Goal: Task Accomplishment & Management: Manage account settings

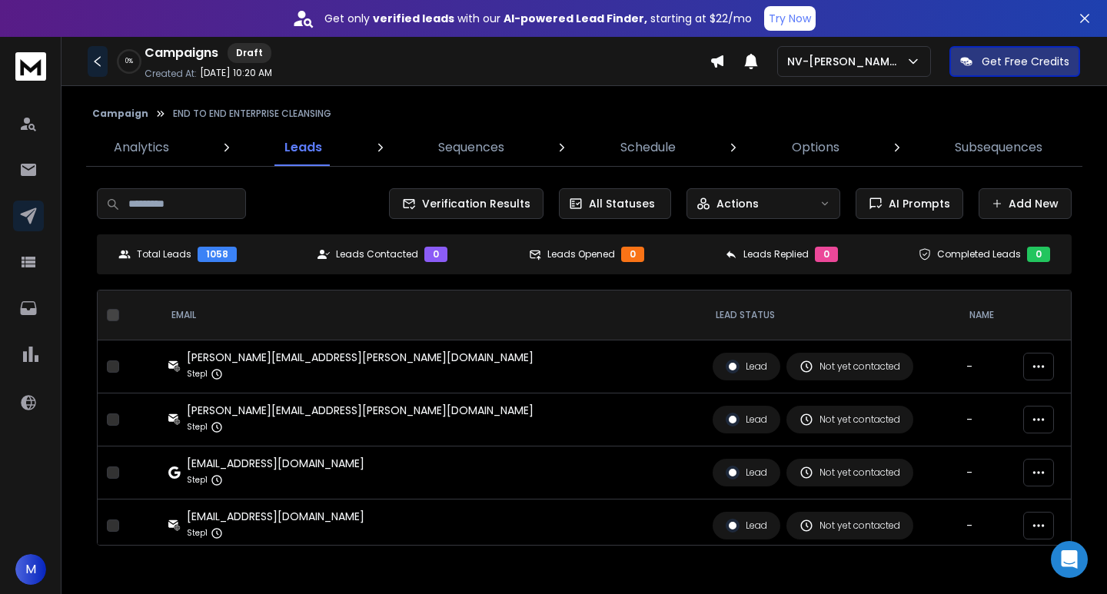
click at [106, 60] on button at bounding box center [98, 61] width 20 height 31
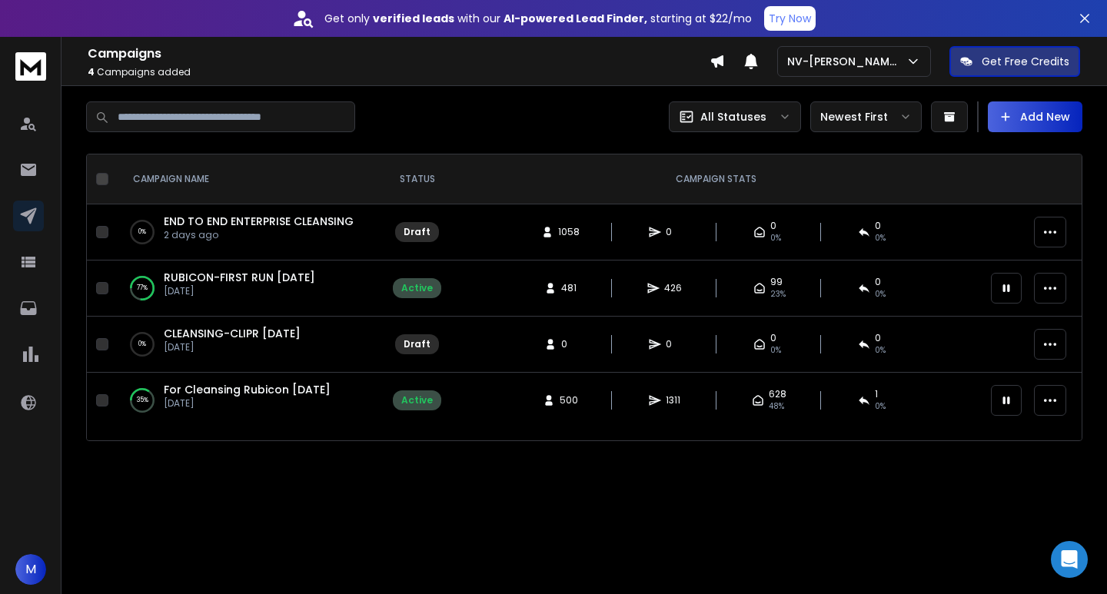
drag, startPoint x: 261, startPoint y: 406, endPoint x: 1047, endPoint y: 403, distance: 785.7
click at [1047, 403] on icon "button" at bounding box center [1049, 400] width 15 height 15
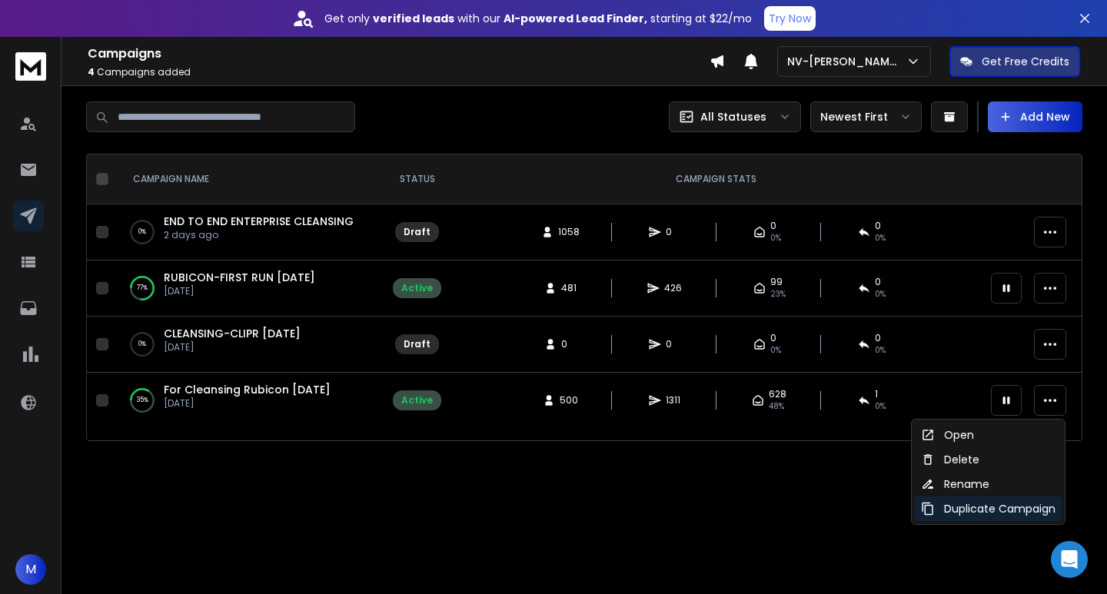
click at [975, 510] on div "Duplicate Campaign" at bounding box center [988, 508] width 135 height 15
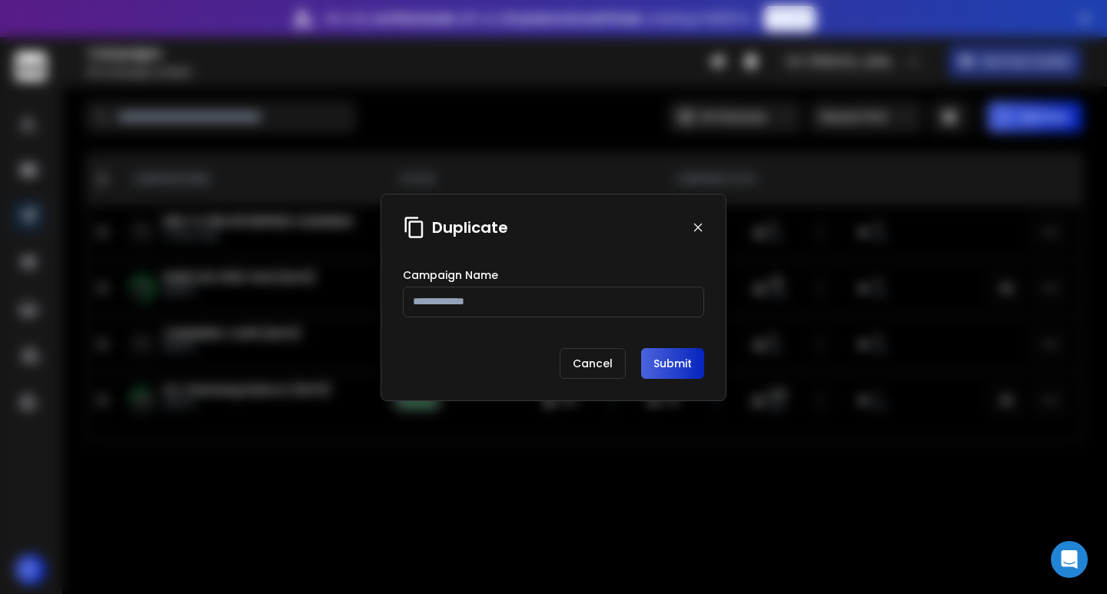
click at [482, 303] on input "text" at bounding box center [553, 302] width 301 height 31
click at [483, 303] on input "text" at bounding box center [553, 302] width 301 height 31
click at [671, 304] on input "text" at bounding box center [553, 302] width 301 height 31
type input "*"
type input "**********"
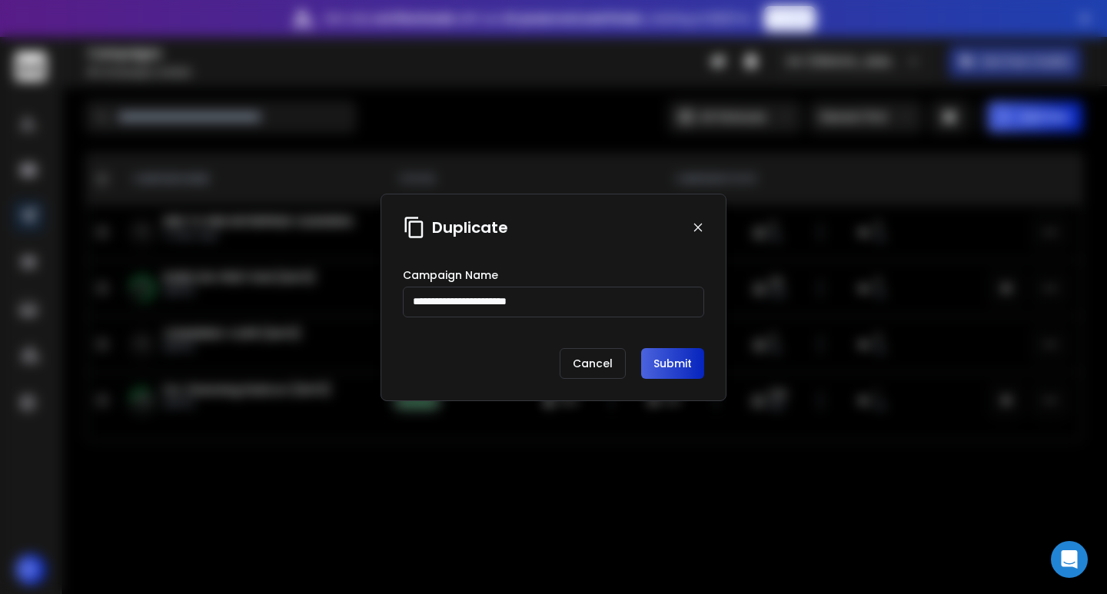
click at [687, 365] on button "Submit" at bounding box center [672, 363] width 63 height 31
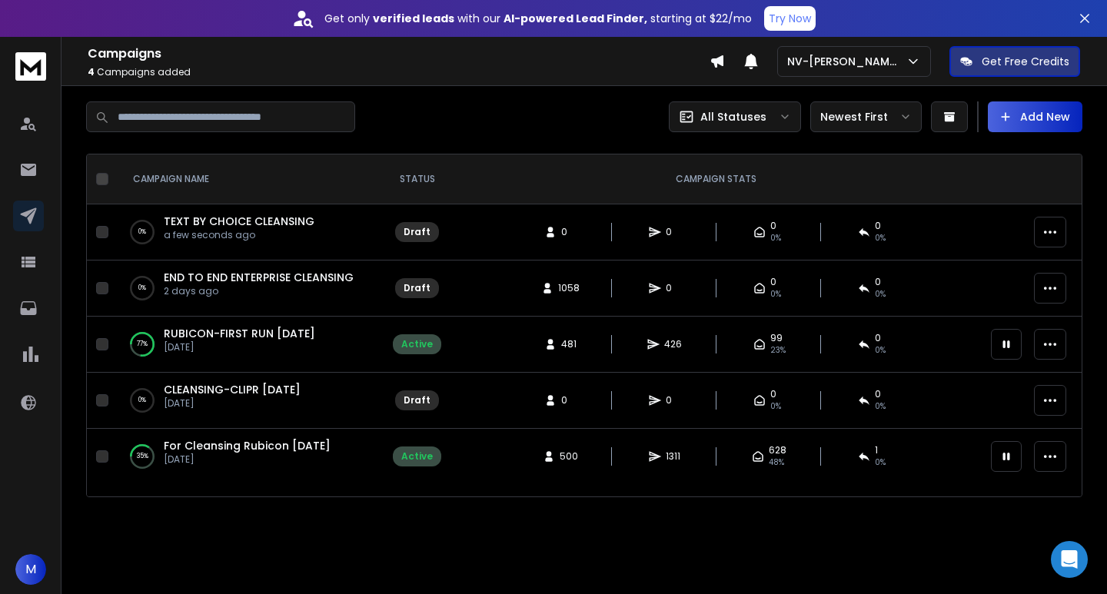
click at [264, 294] on p "2 days ago" at bounding box center [259, 291] width 190 height 12
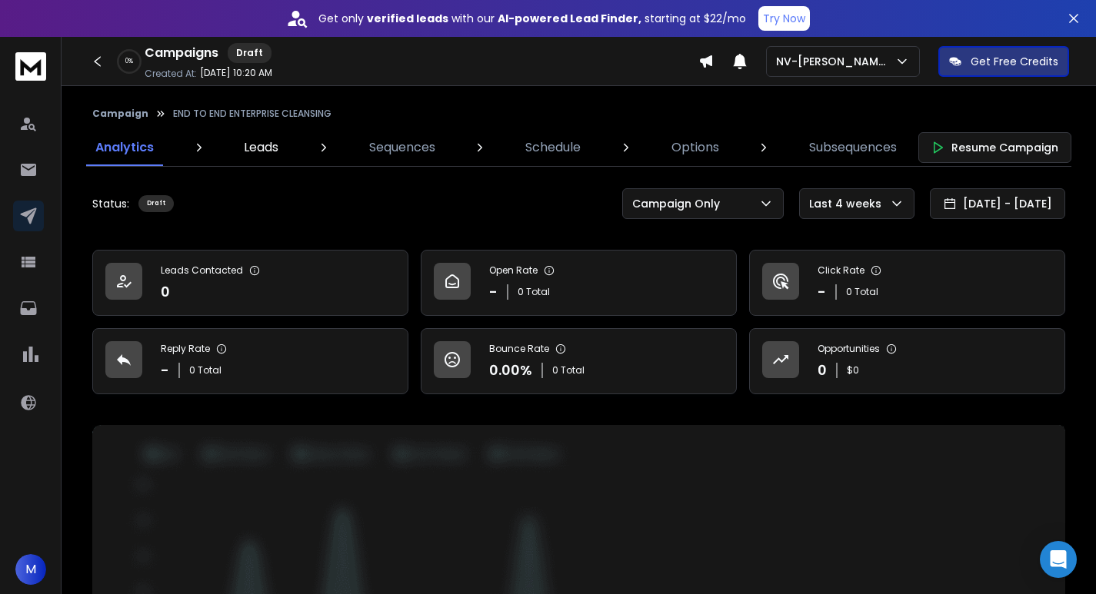
click at [271, 145] on p "Leads" at bounding box center [261, 147] width 35 height 18
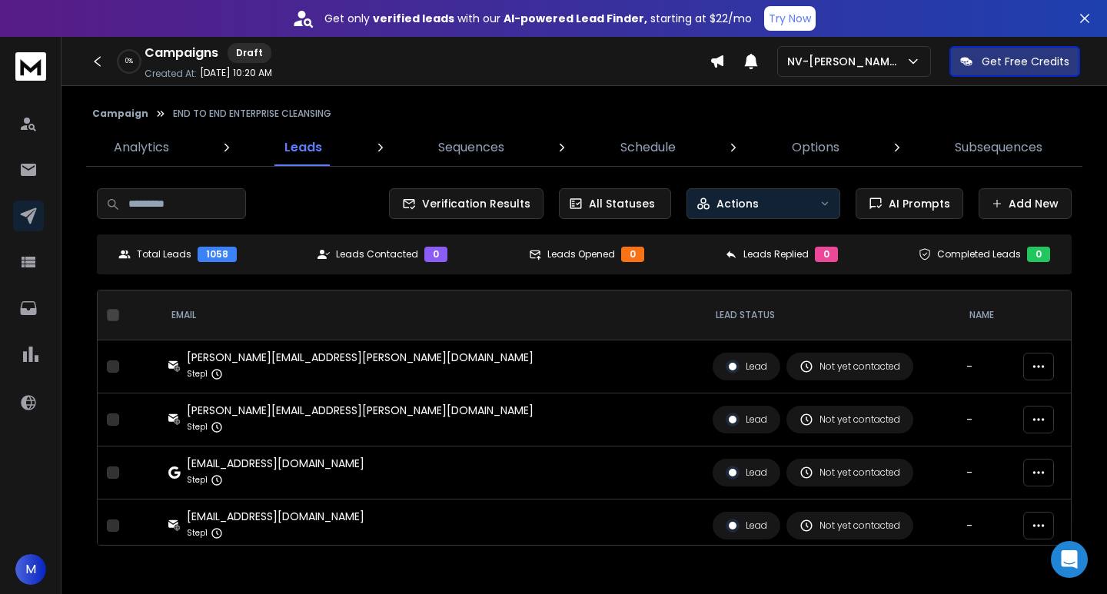
click at [781, 199] on div "Actions" at bounding box center [755, 203] width 117 height 15
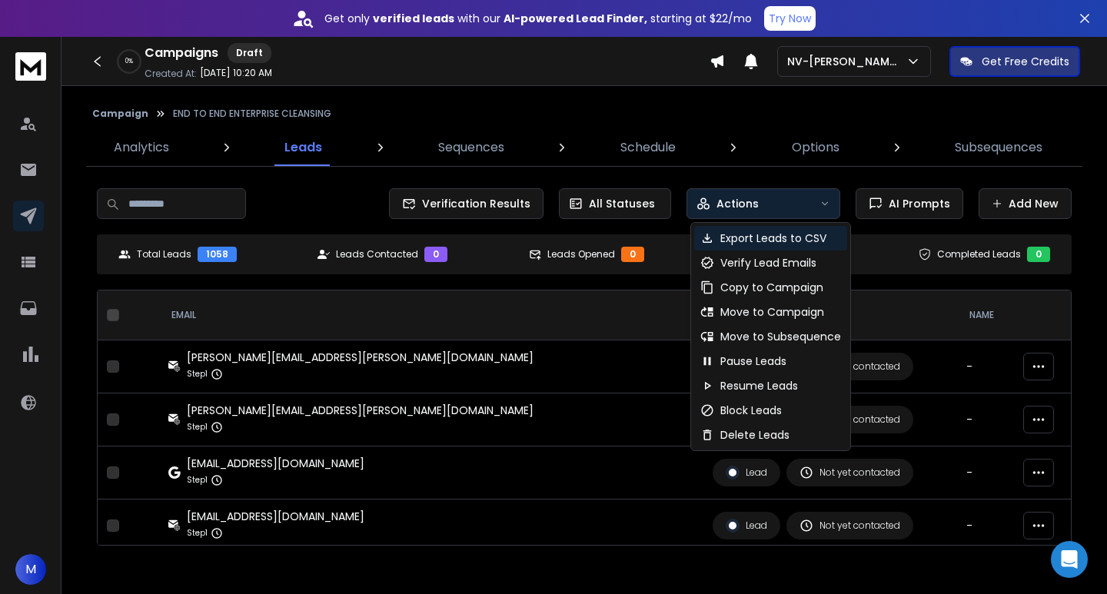
click at [781, 199] on div "Actions" at bounding box center [755, 203] width 117 height 15
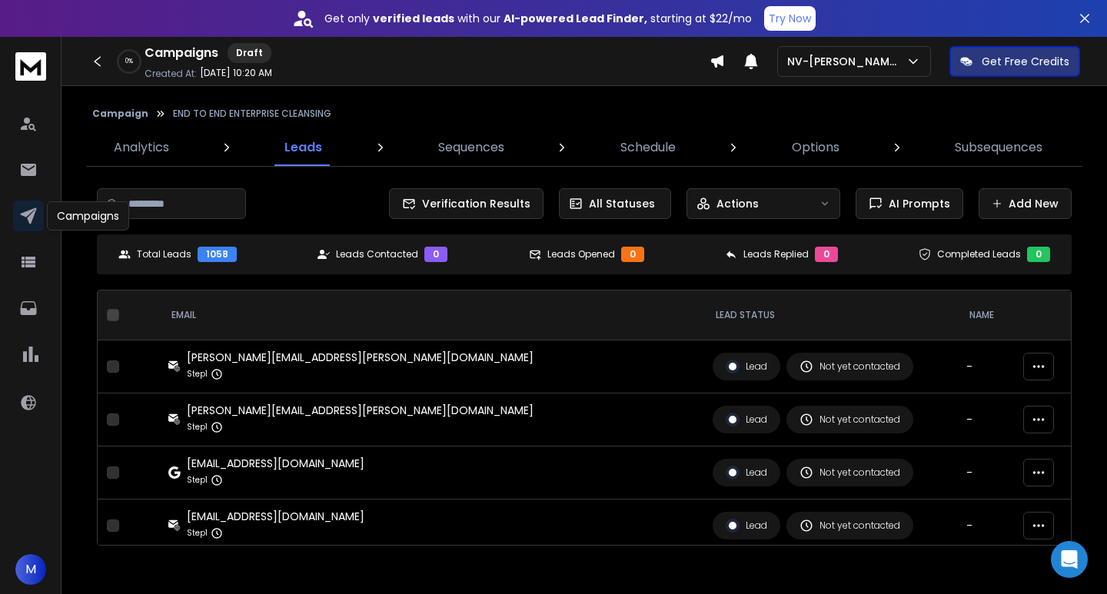
click at [24, 215] on icon at bounding box center [28, 216] width 16 height 16
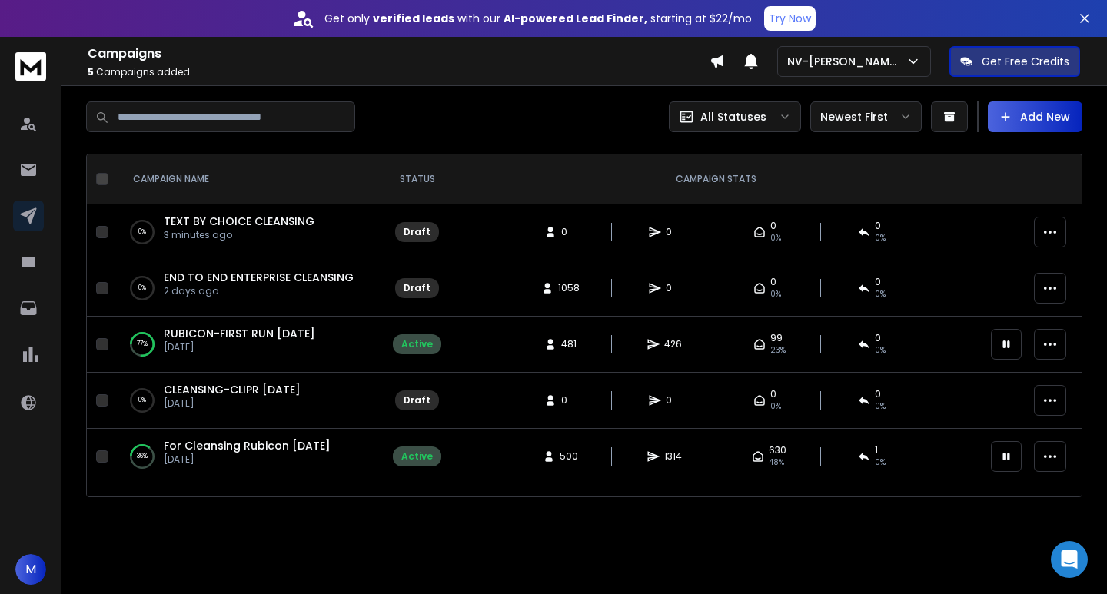
click at [1062, 404] on button "button" at bounding box center [1050, 400] width 32 height 31
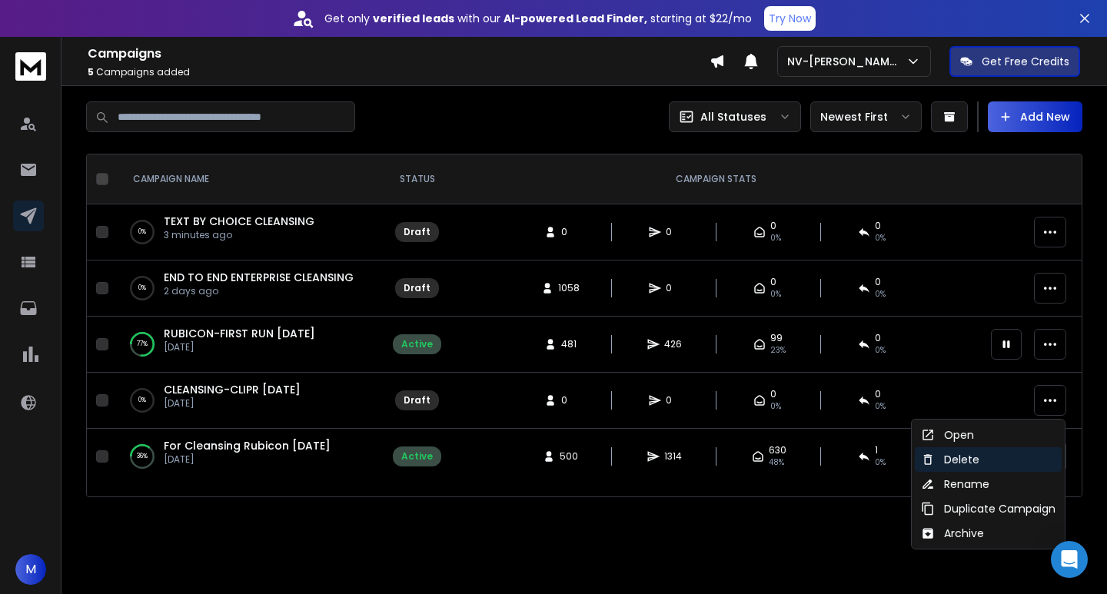
click at [989, 464] on div "Delete" at bounding box center [988, 459] width 147 height 25
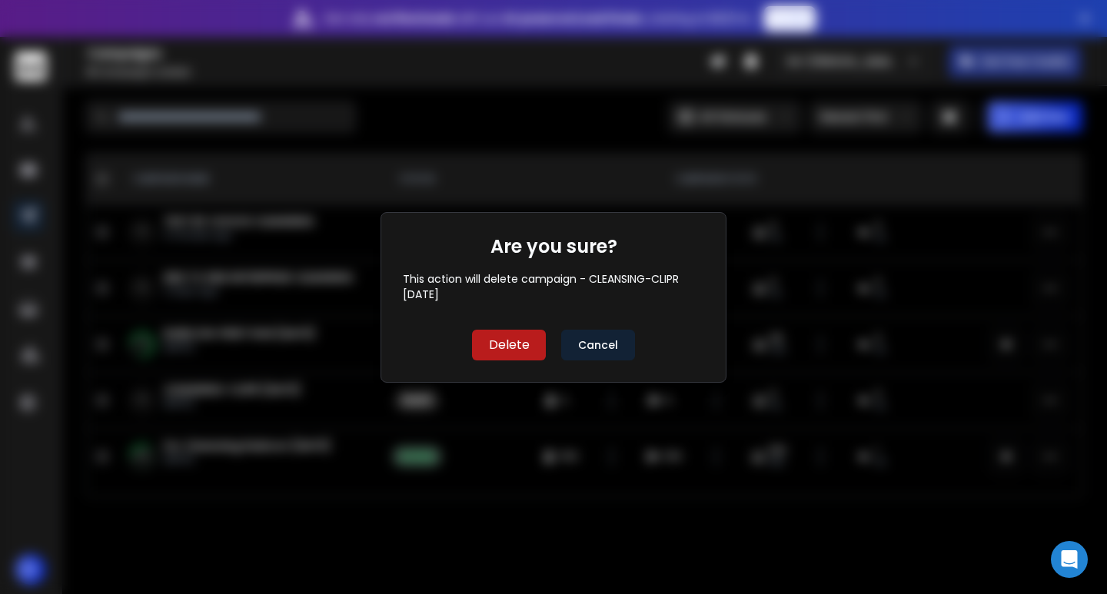
click at [510, 347] on button "Delete" at bounding box center [509, 345] width 74 height 31
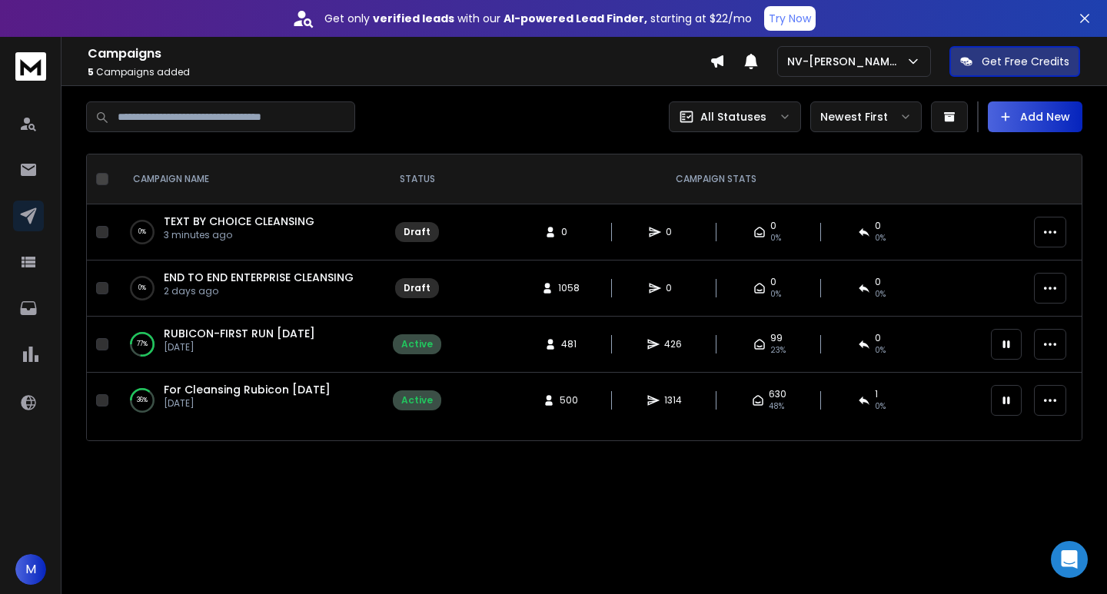
click at [211, 384] on span "For Cleansing Rubicon [DATE]" at bounding box center [247, 389] width 167 height 15
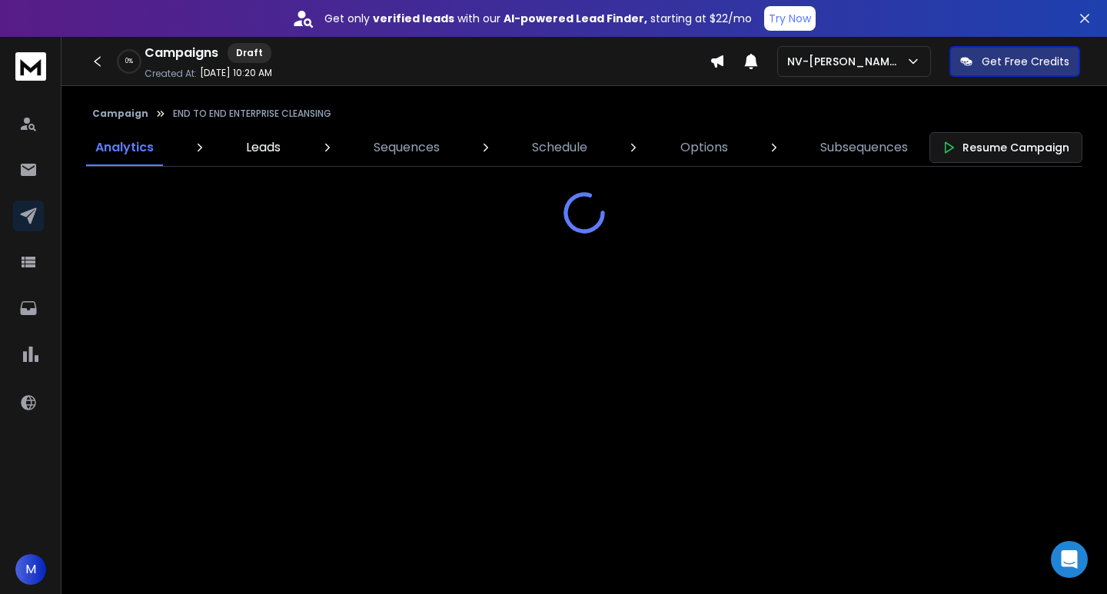
click at [266, 151] on p "Leads" at bounding box center [263, 147] width 35 height 18
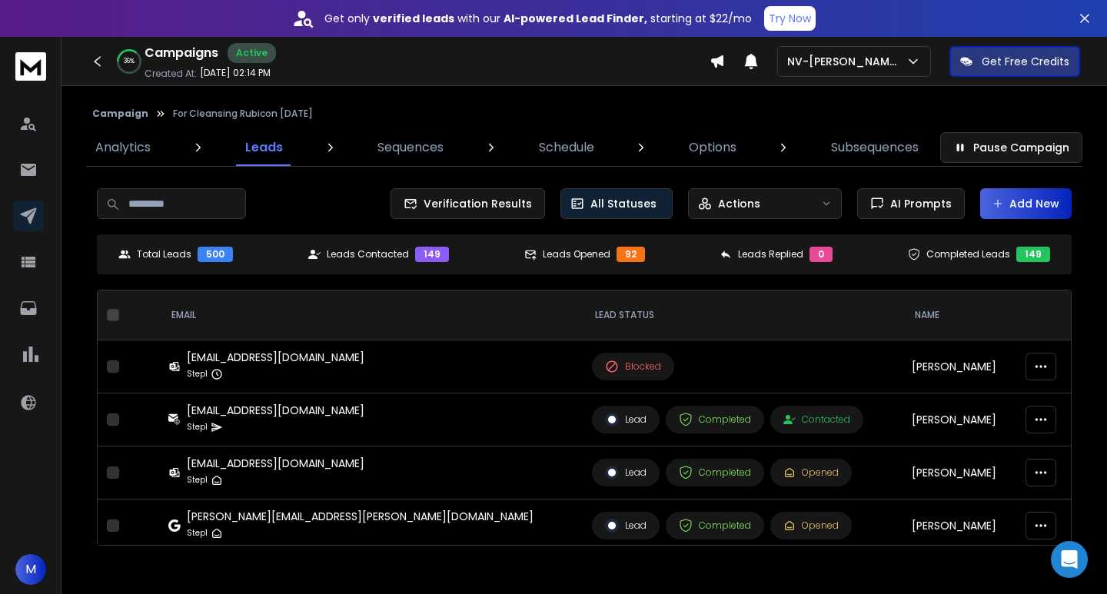
click at [610, 204] on p "All Statuses" at bounding box center [623, 203] width 66 height 15
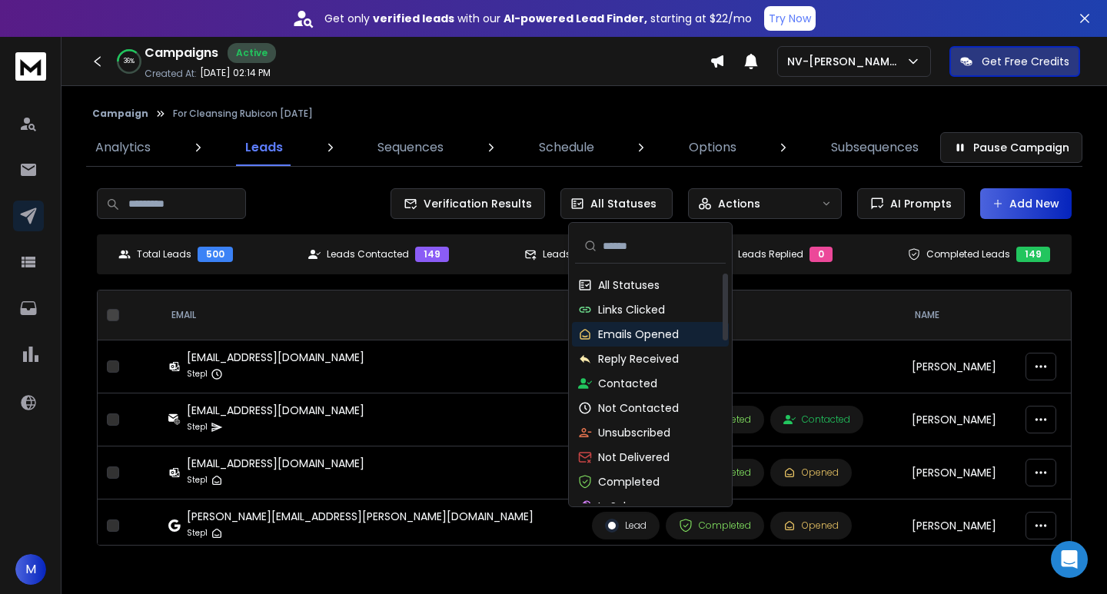
click at [649, 337] on p "Emails Opened" at bounding box center [638, 334] width 81 height 15
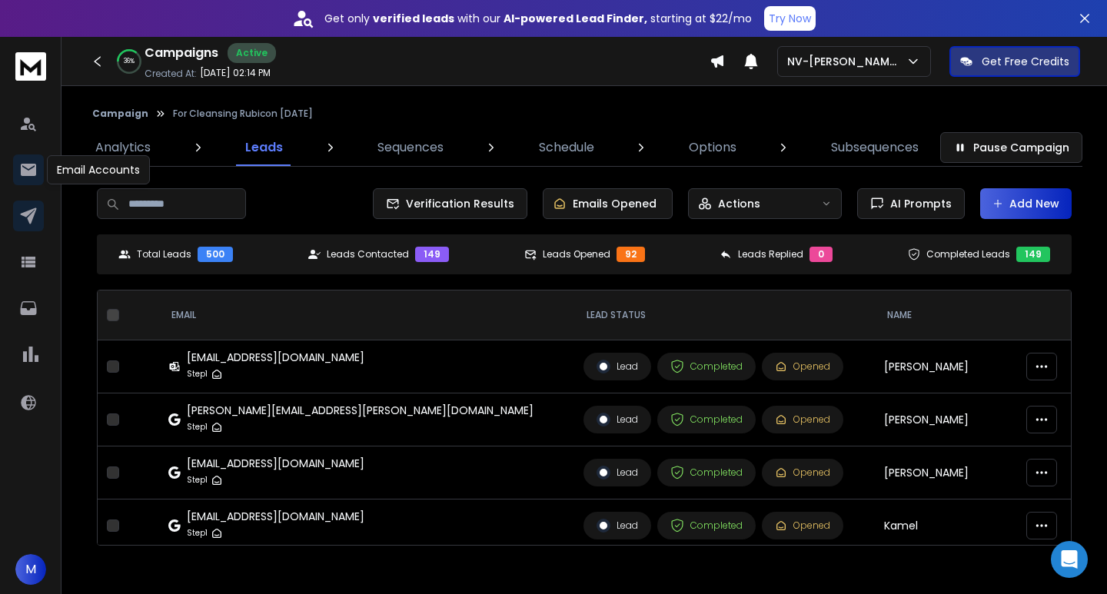
click at [35, 168] on icon at bounding box center [28, 170] width 15 height 12
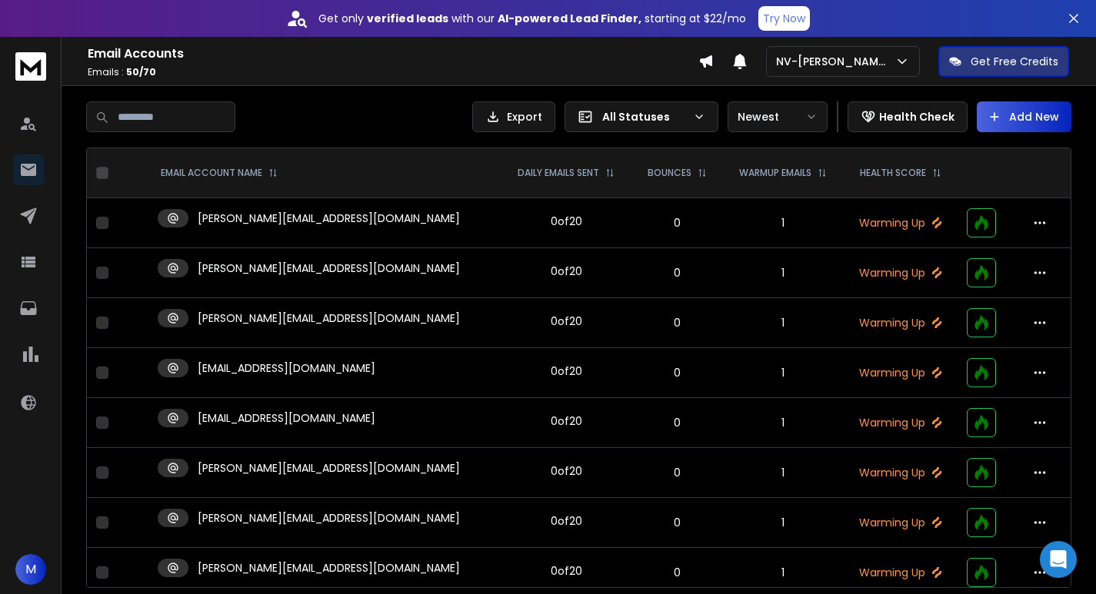
click at [28, 231] on div at bounding box center [30, 219] width 35 height 37
click at [30, 274] on link at bounding box center [28, 262] width 31 height 31
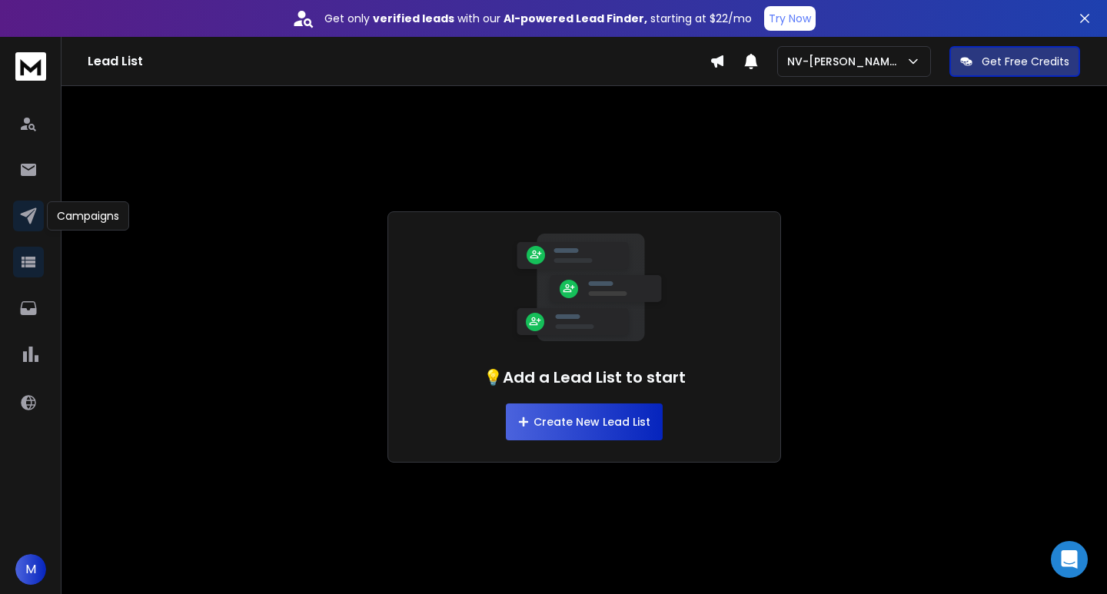
click at [38, 214] on link at bounding box center [28, 216] width 31 height 31
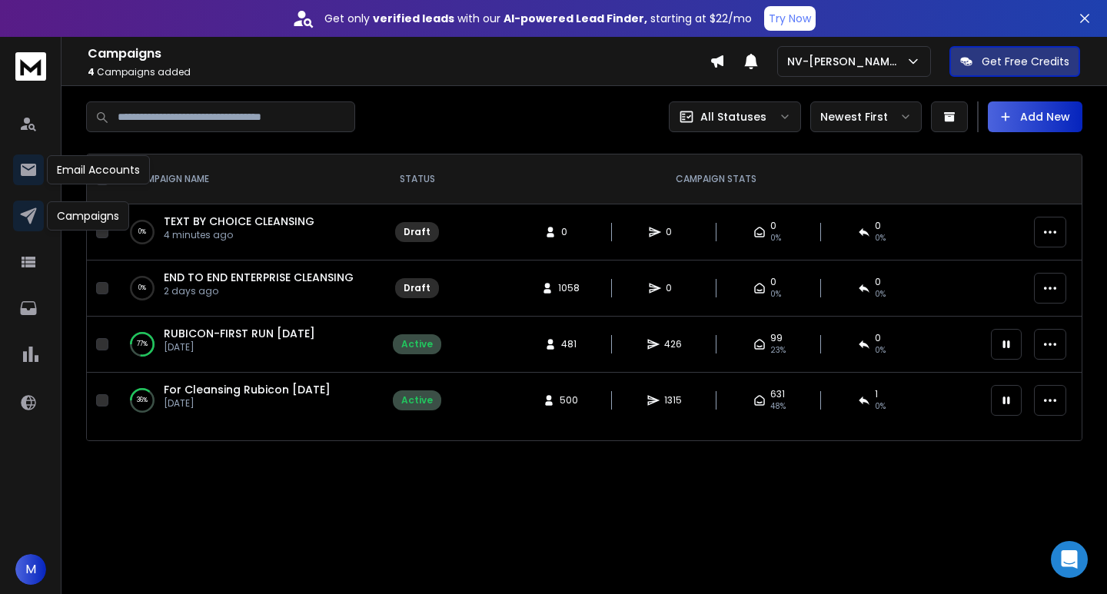
click at [29, 170] on icon at bounding box center [28, 170] width 15 height 12
